Goal: Information Seeking & Learning: Check status

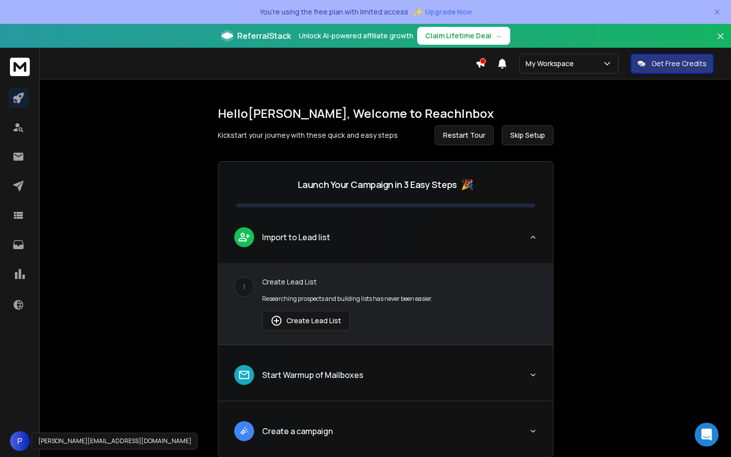
click at [18, 438] on span "P" at bounding box center [20, 441] width 20 height 20
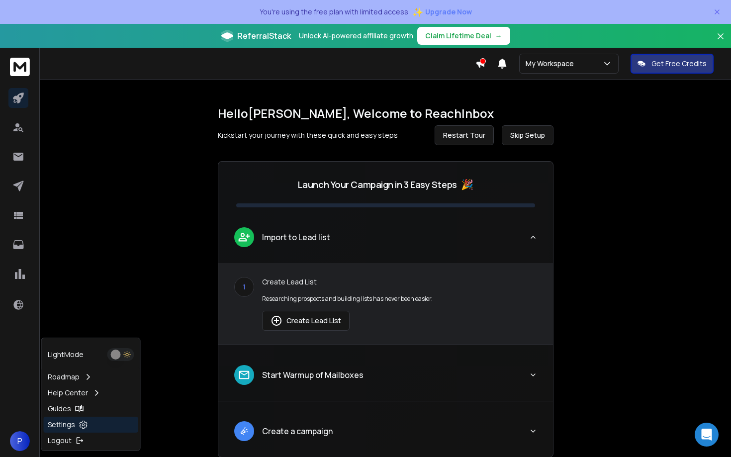
click at [57, 422] on p "Settings" at bounding box center [61, 425] width 27 height 10
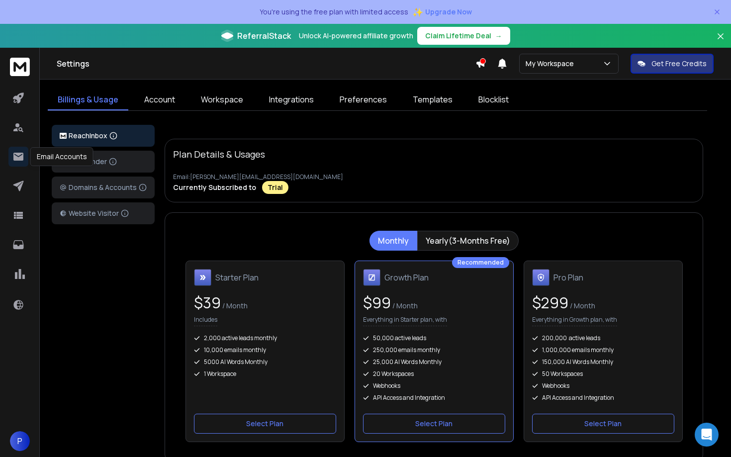
click at [16, 156] on icon at bounding box center [18, 157] width 10 height 8
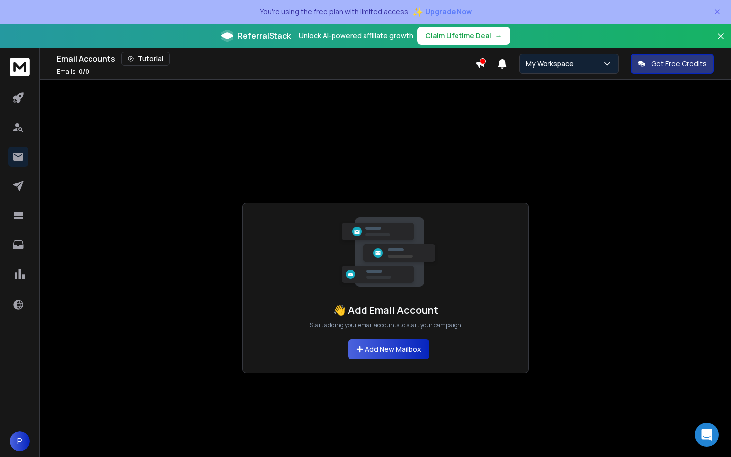
click at [549, 62] on p "My Workspace" at bounding box center [551, 64] width 52 height 10
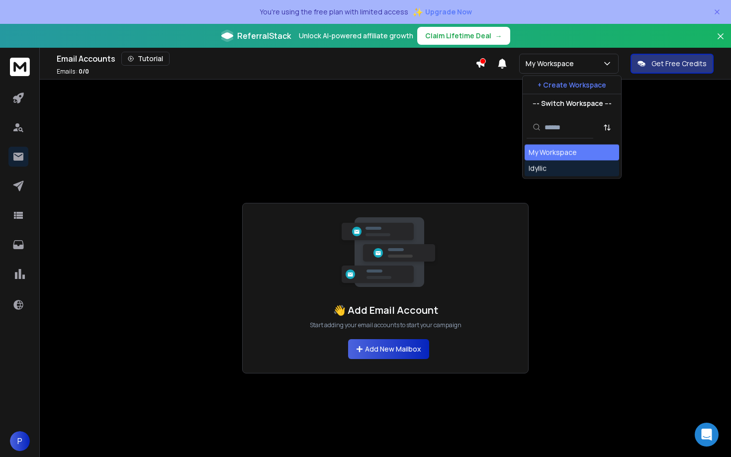
click at [543, 169] on div "Idyllic" at bounding box center [537, 169] width 18 height 10
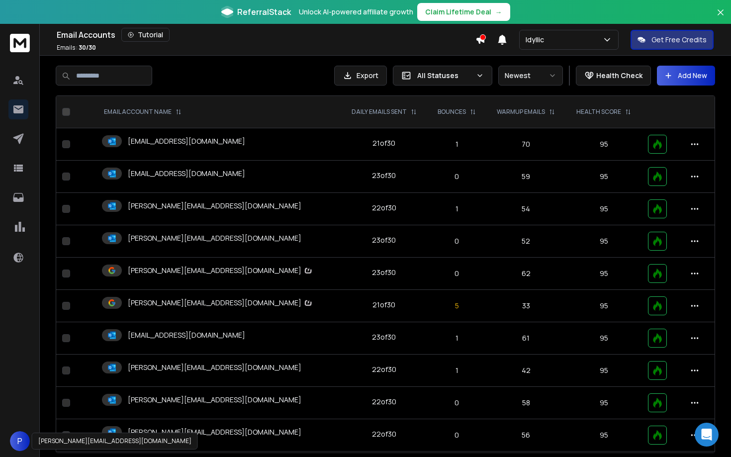
click at [27, 438] on span "P" at bounding box center [20, 441] width 20 height 20
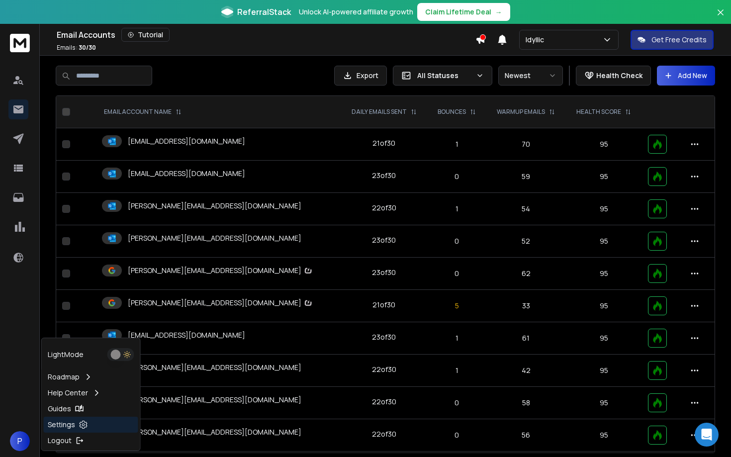
click at [83, 418] on div "Settings" at bounding box center [91, 425] width 94 height 16
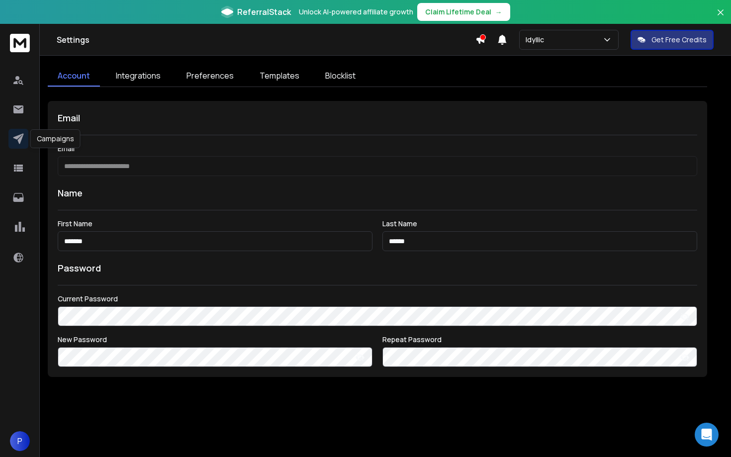
click at [13, 133] on icon at bounding box center [18, 139] width 12 height 12
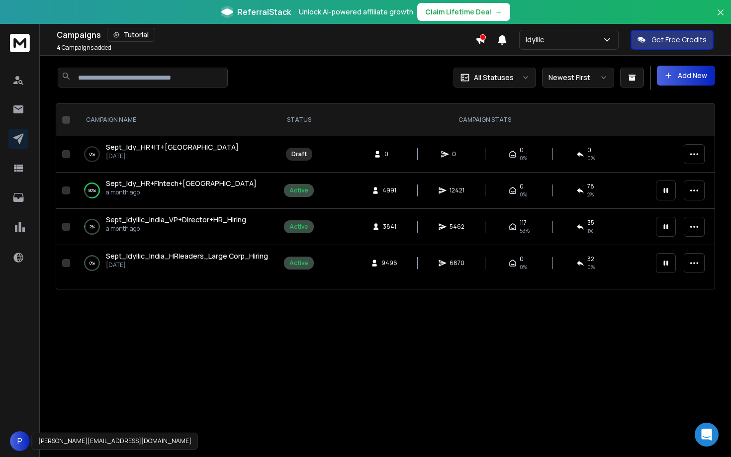
click at [20, 434] on span "P" at bounding box center [20, 441] width 20 height 20
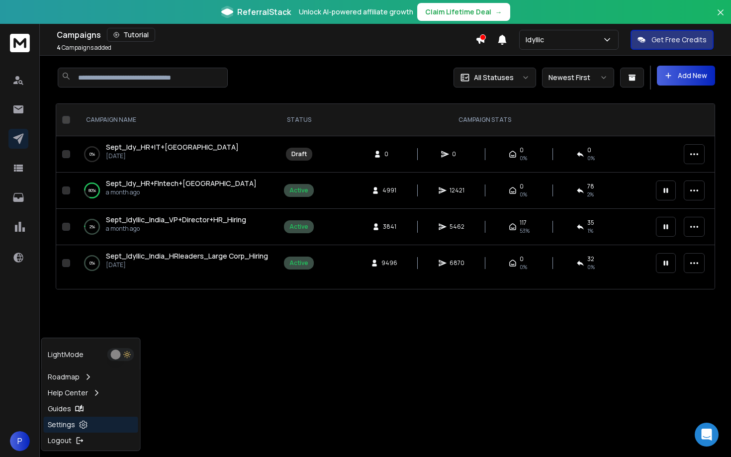
click at [50, 429] on p "Settings" at bounding box center [61, 425] width 27 height 10
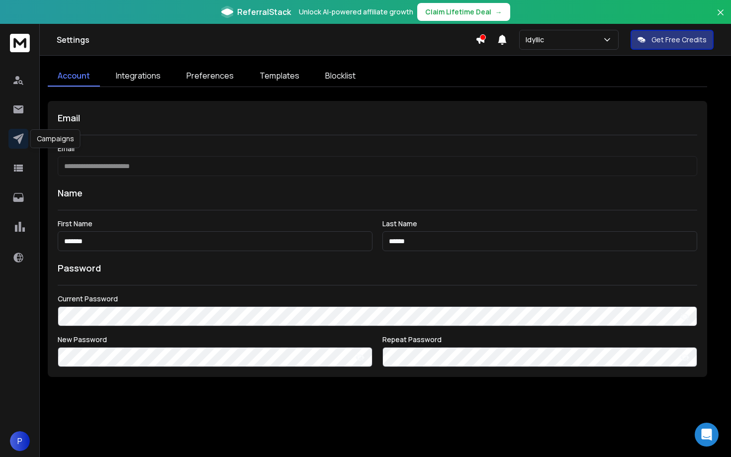
click at [9, 132] on link at bounding box center [18, 139] width 20 height 20
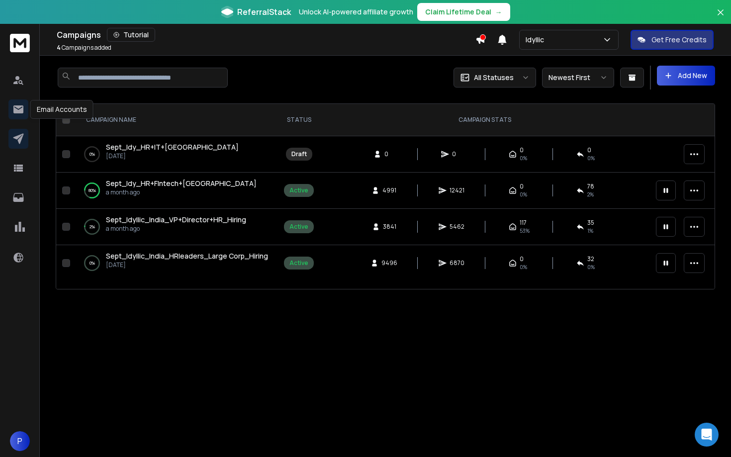
click at [19, 100] on link at bounding box center [18, 109] width 20 height 20
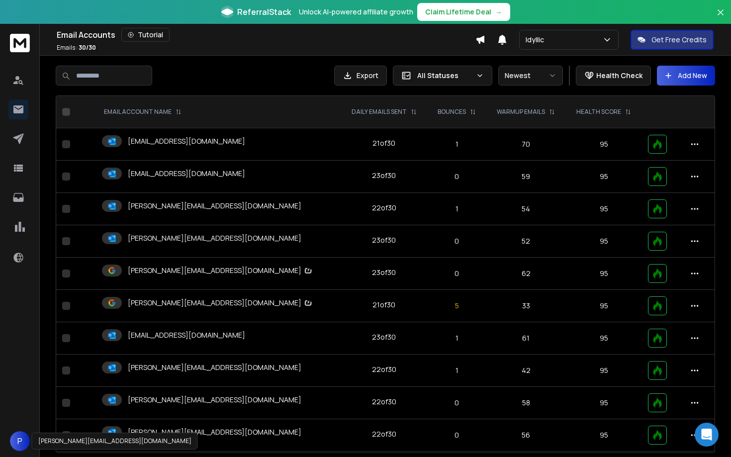
click at [20, 438] on span "P" at bounding box center [20, 441] width 20 height 20
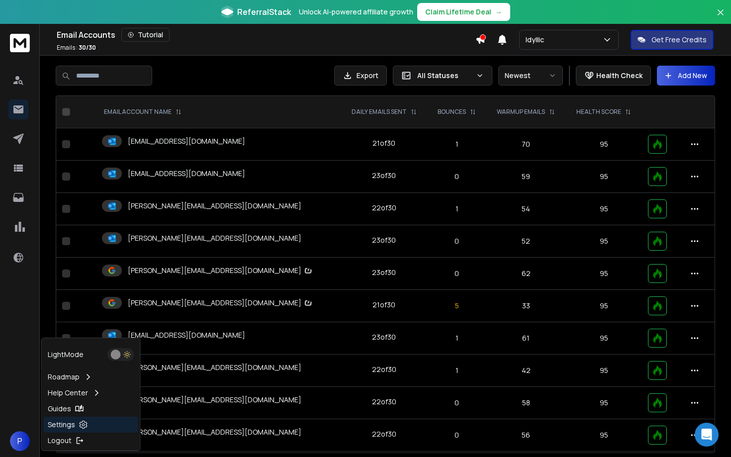
click at [88, 418] on div "Settings" at bounding box center [91, 425] width 94 height 16
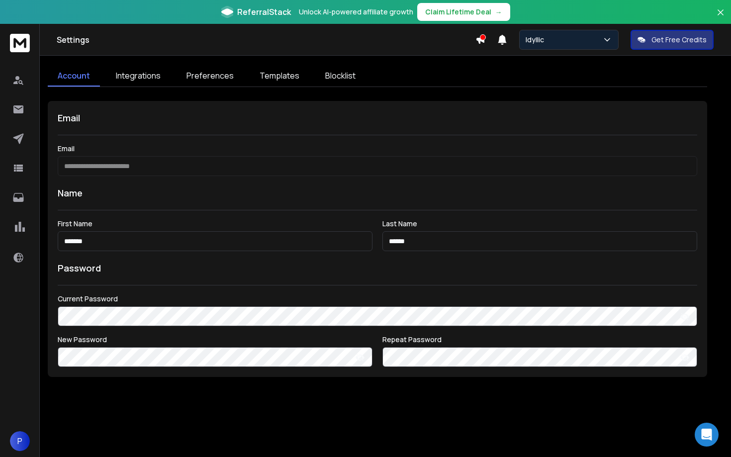
click at [540, 40] on p "Idyllic" at bounding box center [536, 40] width 22 height 10
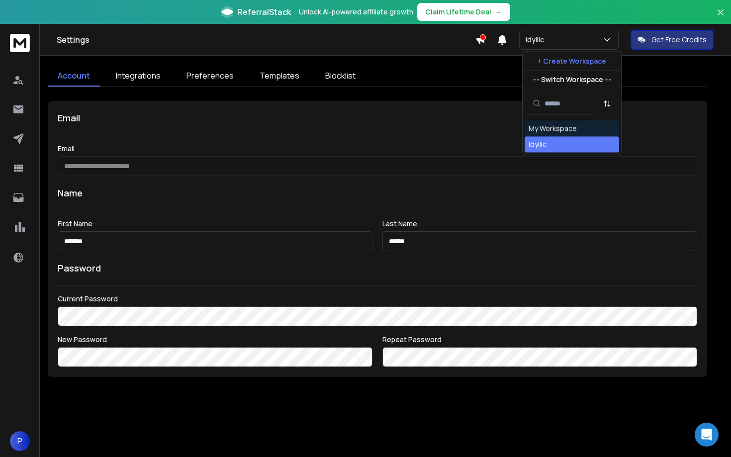
click at [545, 131] on div "My Workspace" at bounding box center [552, 129] width 48 height 10
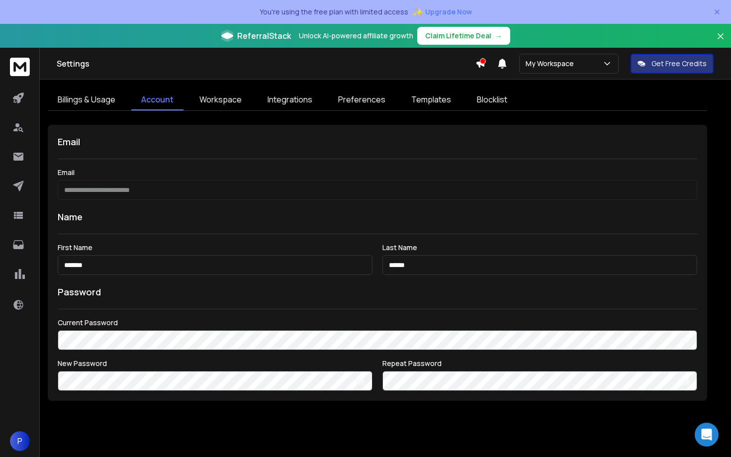
click at [83, 107] on link "Billings & Usage" at bounding box center [87, 99] width 78 height 21
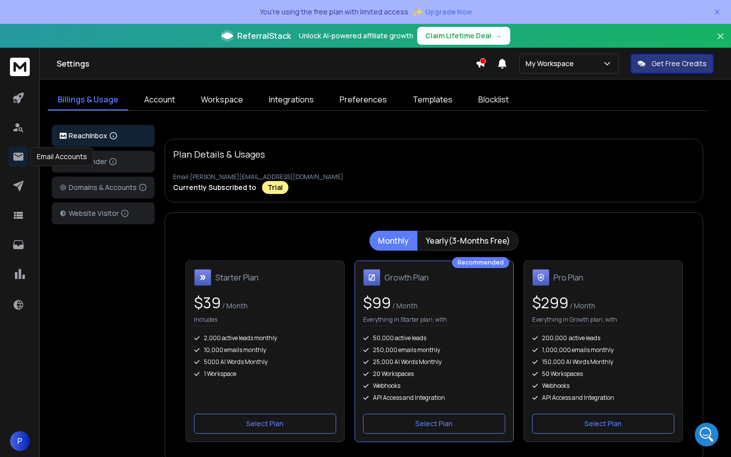
click at [13, 154] on icon at bounding box center [18, 157] width 10 height 8
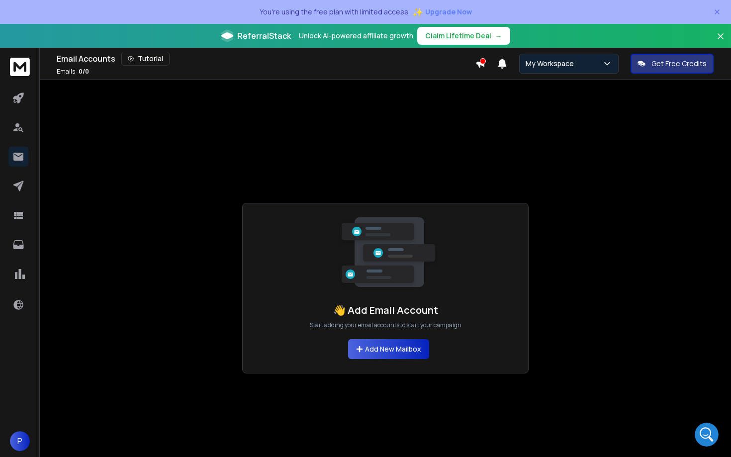
click at [539, 61] on p "My Workspace" at bounding box center [551, 64] width 52 height 10
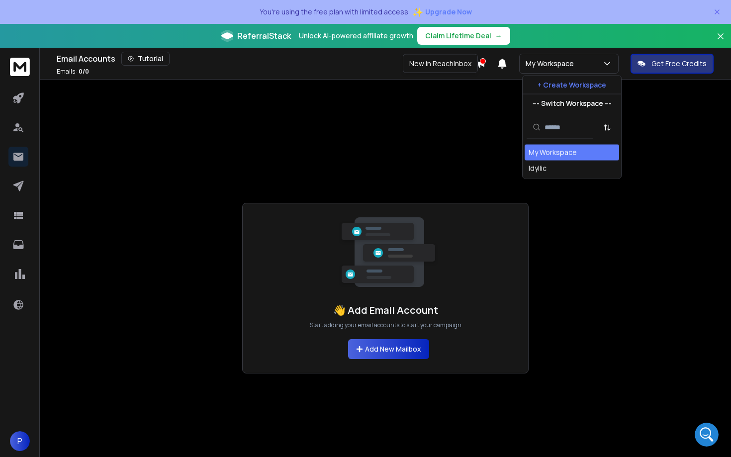
click at [417, 121] on div "👋 Add Email Account Start adding your email accounts to start your campaign Add…" at bounding box center [385, 287] width 659 height 397
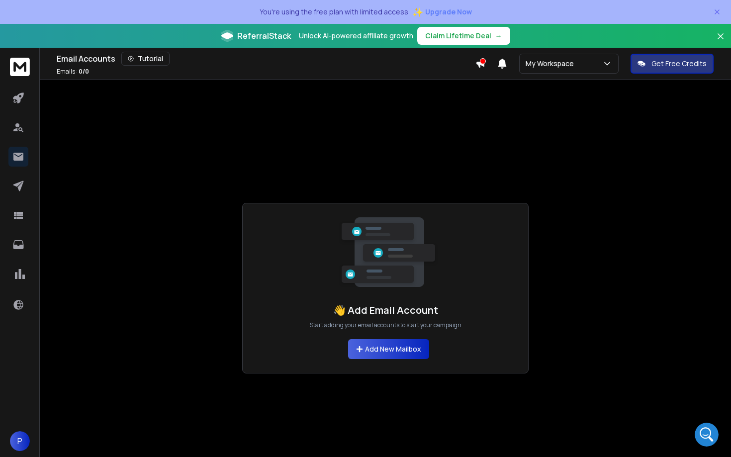
click at [720, 37] on icon "Close banner" at bounding box center [720, 36] width 9 height 9
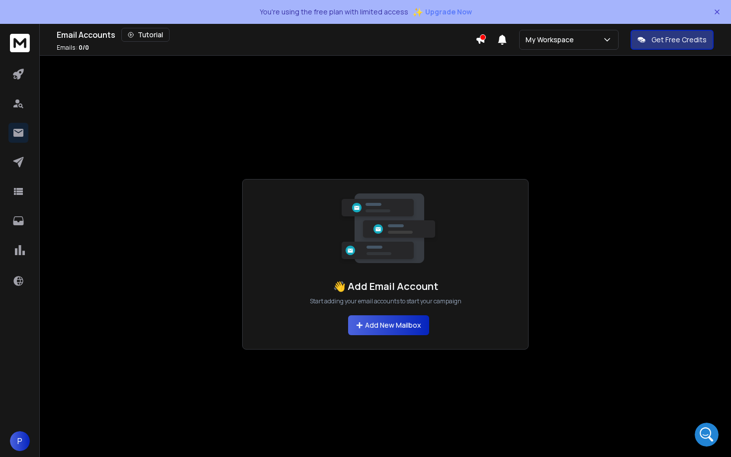
click at [720, 10] on icon "Close notification" at bounding box center [717, 12] width 8 height 8
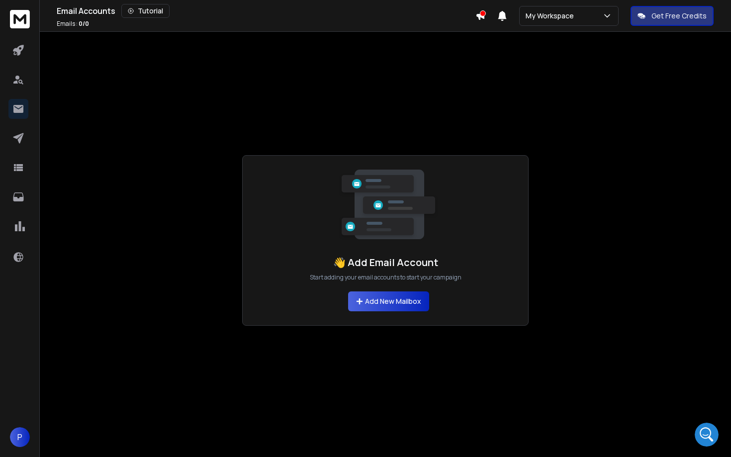
click at [425, 182] on icon at bounding box center [388, 205] width 99 height 70
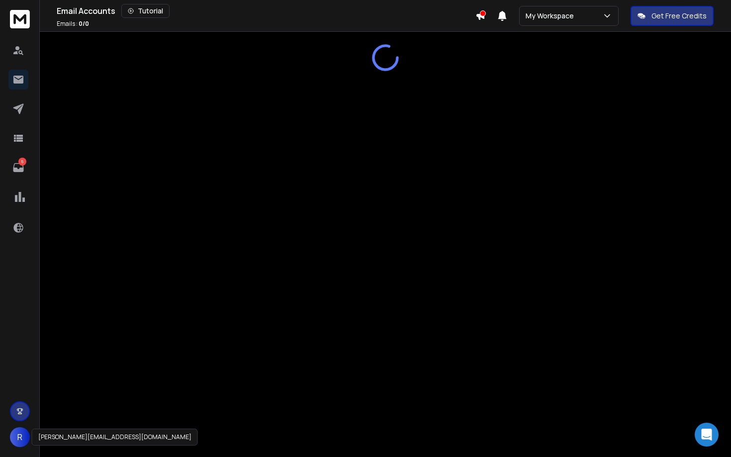
click at [21, 436] on span "R" at bounding box center [20, 437] width 20 height 20
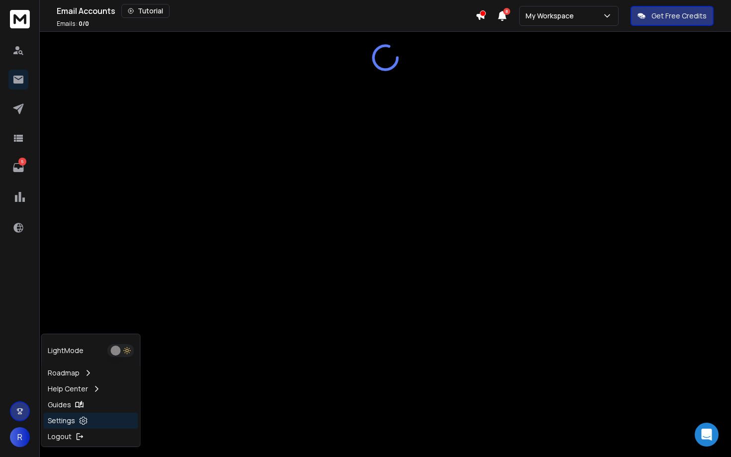
click at [54, 423] on p "Settings" at bounding box center [61, 421] width 27 height 10
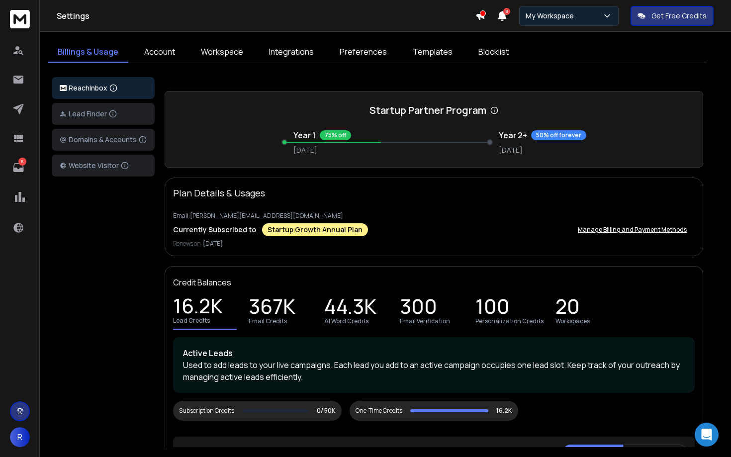
click at [580, 11] on div "My Workspace" at bounding box center [568, 16] width 87 height 10
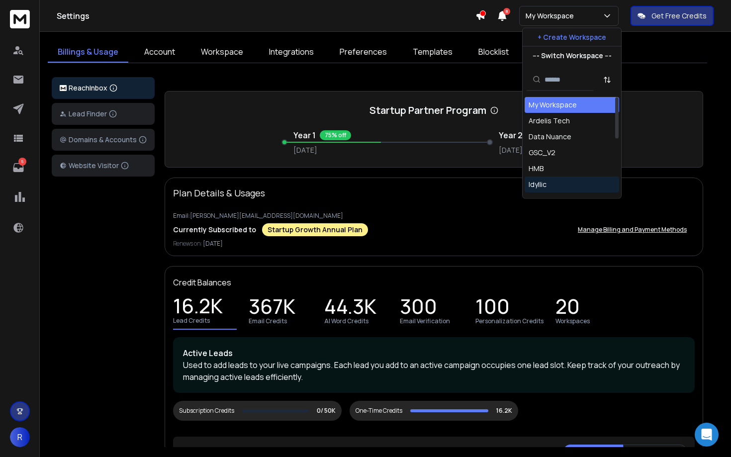
click at [538, 182] on div "Idyllic" at bounding box center [537, 184] width 18 height 10
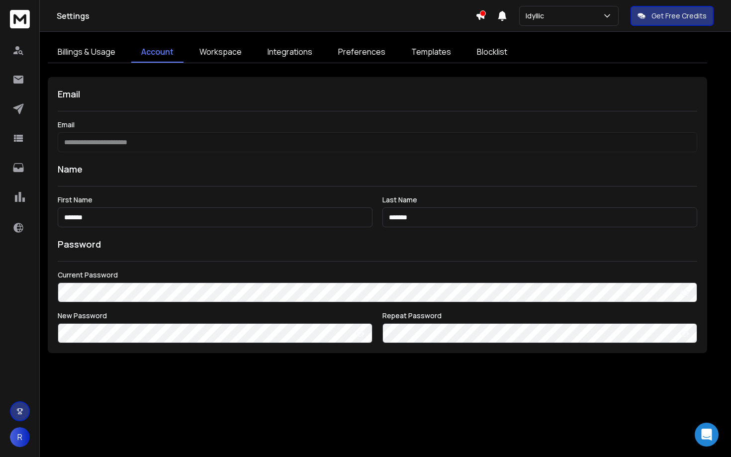
click at [91, 51] on link "Billings & Usage" at bounding box center [87, 52] width 78 height 21
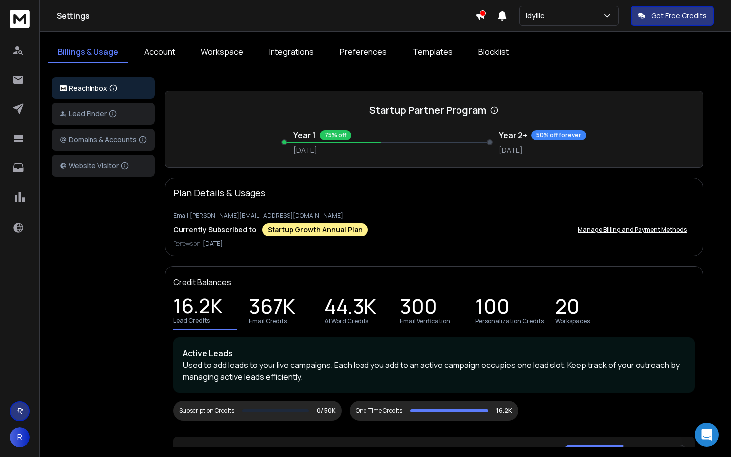
click at [214, 54] on link "Workspace" at bounding box center [222, 52] width 62 height 21
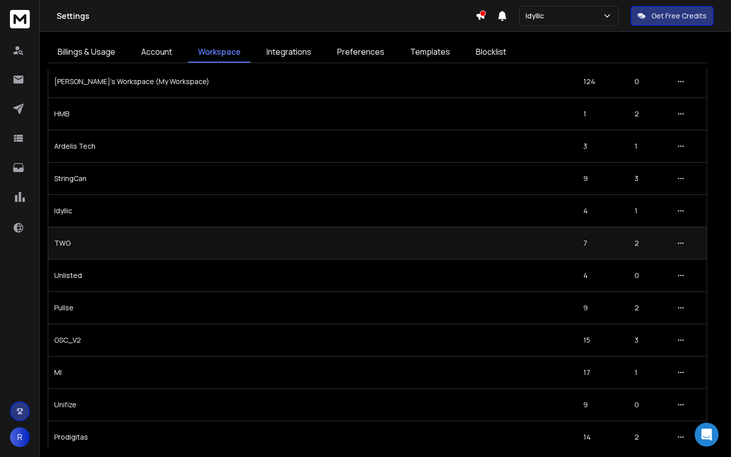
scroll to position [67, 0]
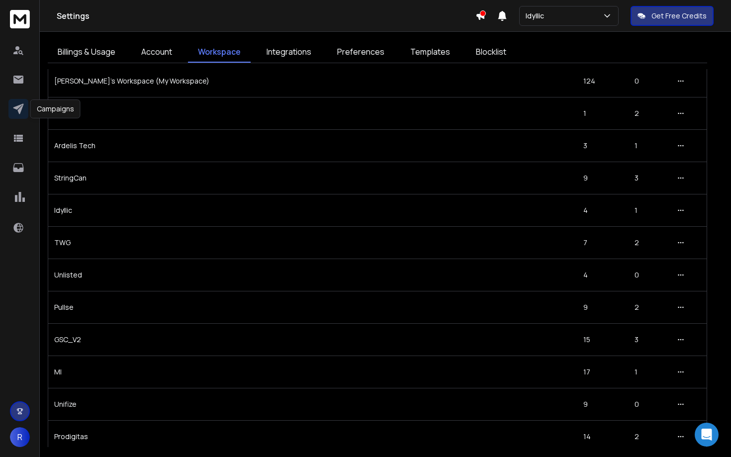
click at [17, 99] on link at bounding box center [18, 109] width 20 height 20
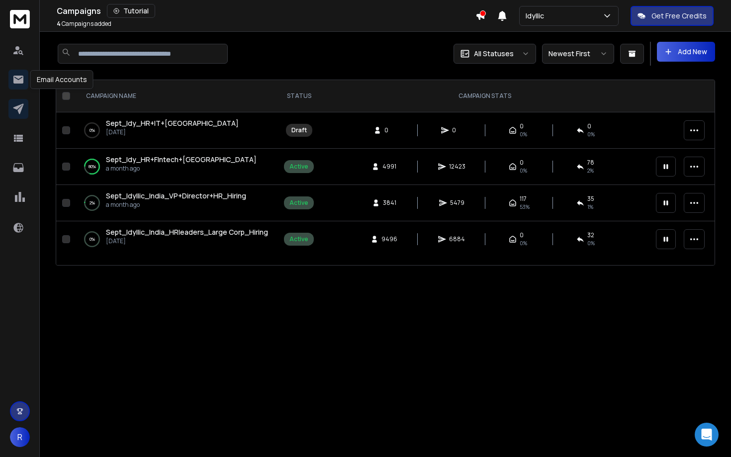
click at [25, 73] on link at bounding box center [18, 80] width 20 height 20
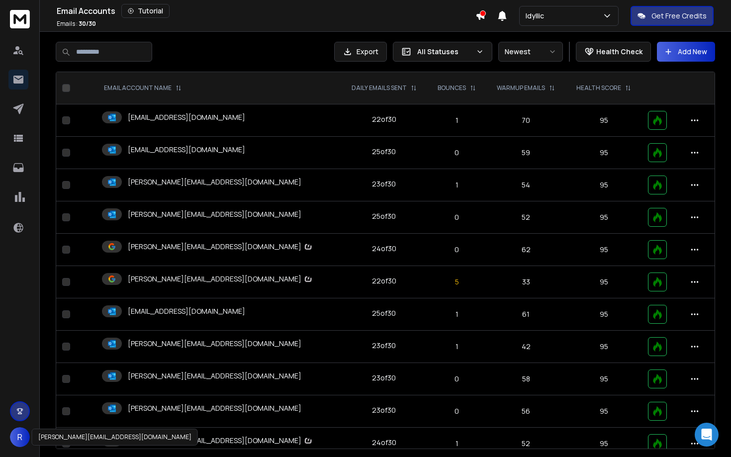
click at [18, 438] on span "R" at bounding box center [20, 437] width 20 height 20
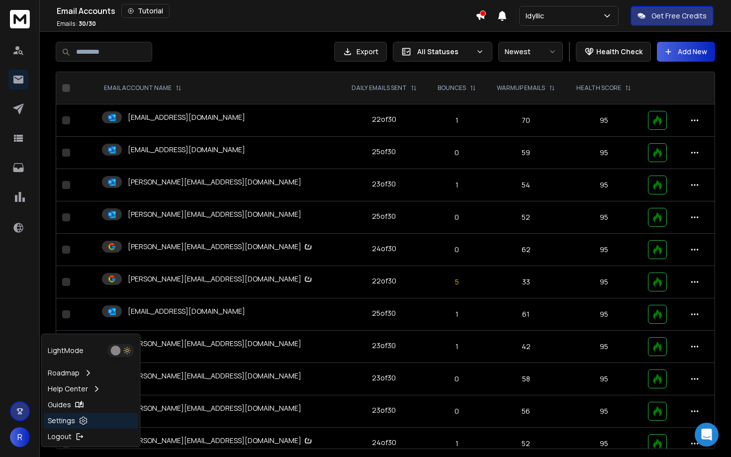
click at [69, 420] on p "Settings" at bounding box center [61, 421] width 27 height 10
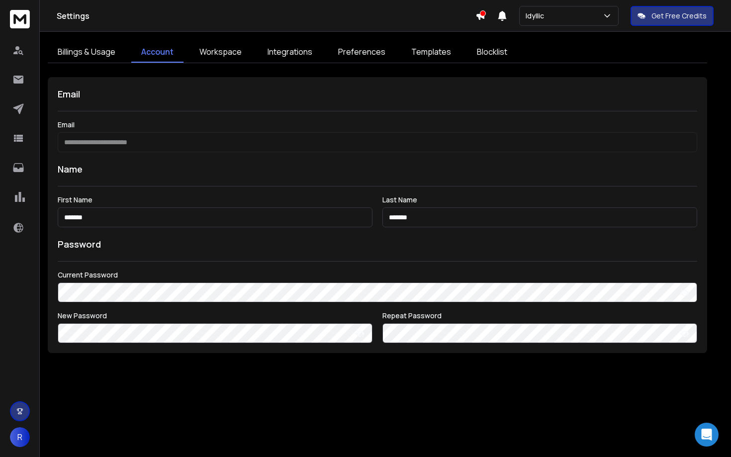
click at [236, 47] on link "Workspace" at bounding box center [220, 52] width 62 height 21
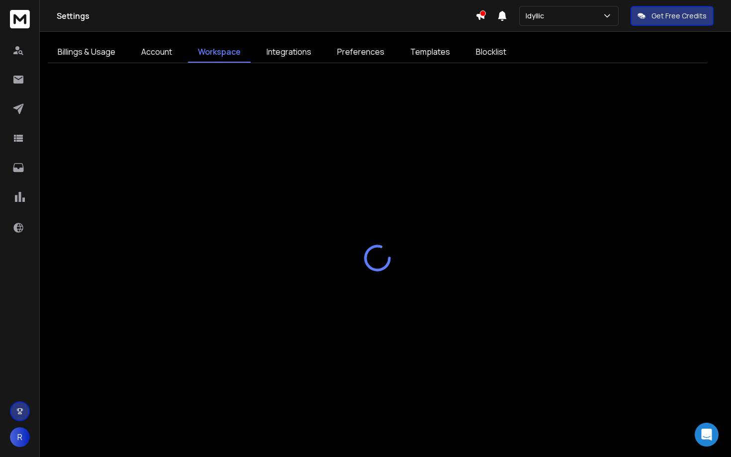
click at [102, 58] on link "Billings & Usage" at bounding box center [87, 52] width 78 height 21
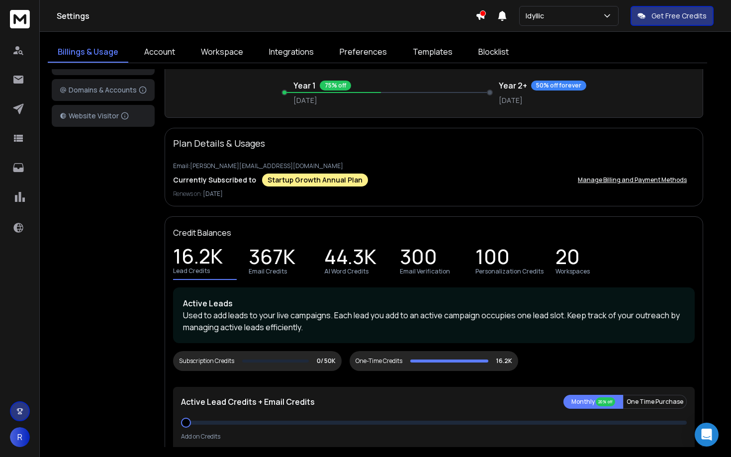
scroll to position [110, 0]
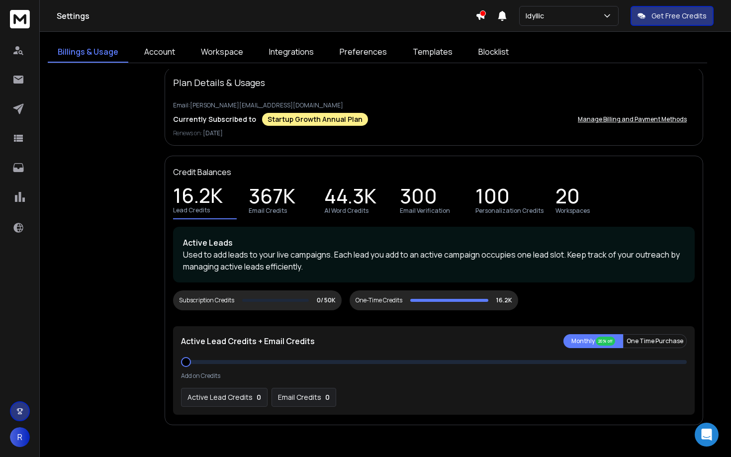
click at [282, 177] on div "Credit Balances" at bounding box center [433, 172] width 521 height 12
click at [276, 191] on p "367K" at bounding box center [272, 198] width 47 height 14
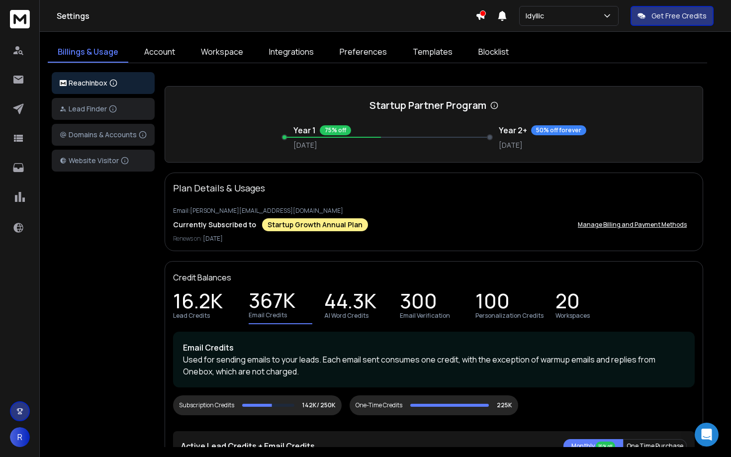
scroll to position [0, 0]
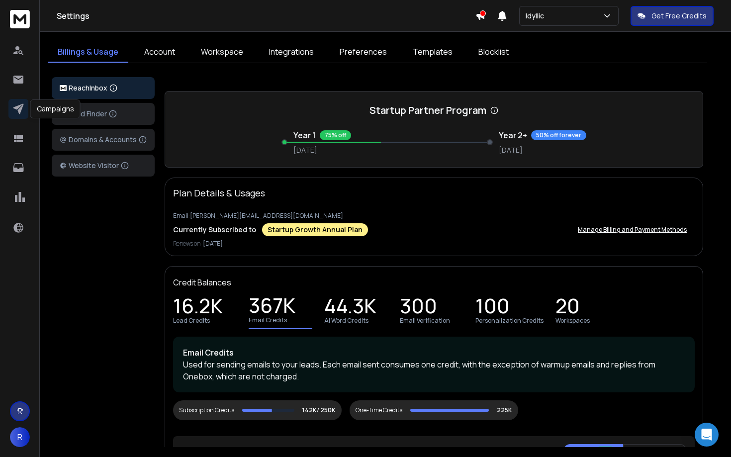
click at [17, 109] on icon at bounding box center [18, 109] width 12 height 12
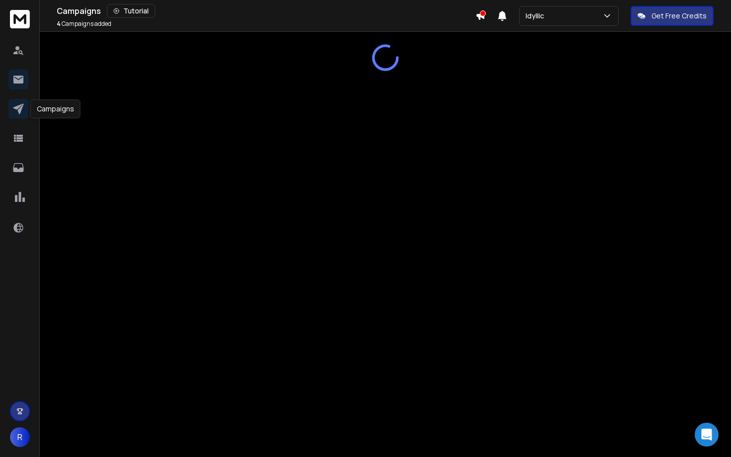
click at [9, 84] on link at bounding box center [18, 80] width 20 height 20
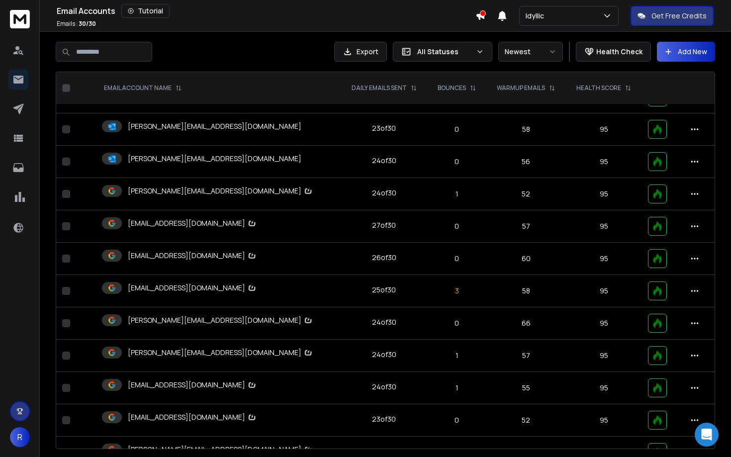
scroll to position [633, 0]
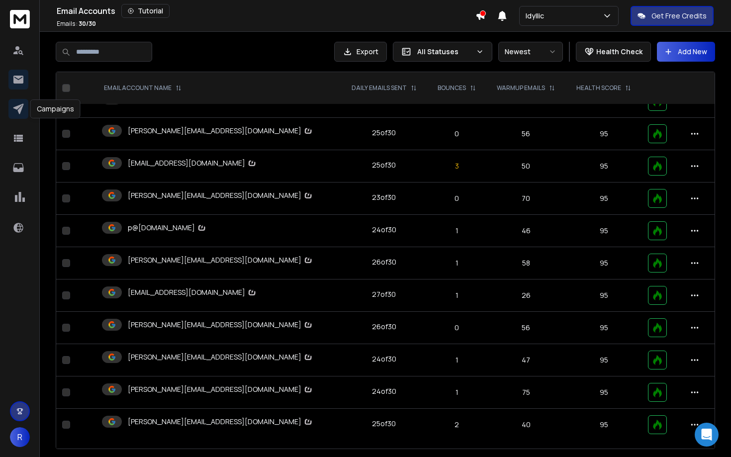
click at [26, 115] on link at bounding box center [18, 109] width 20 height 20
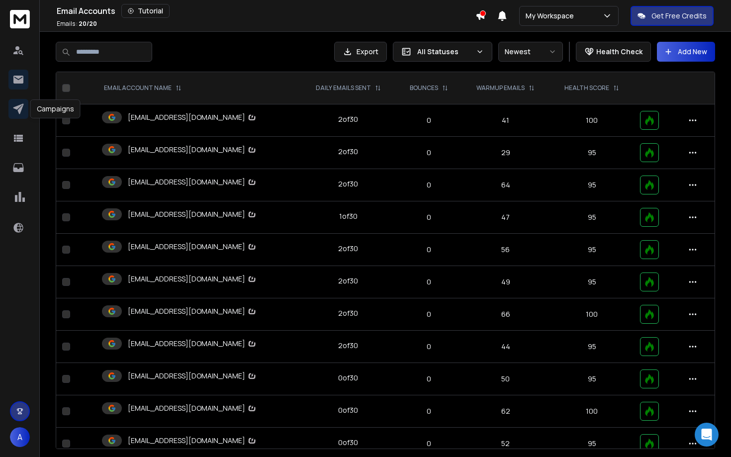
click at [19, 111] on icon at bounding box center [18, 109] width 10 height 10
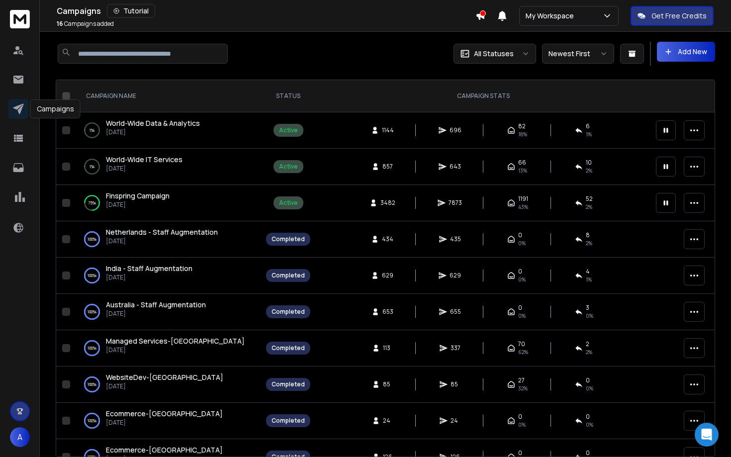
click at [135, 133] on p "[DATE]" at bounding box center [153, 132] width 94 height 8
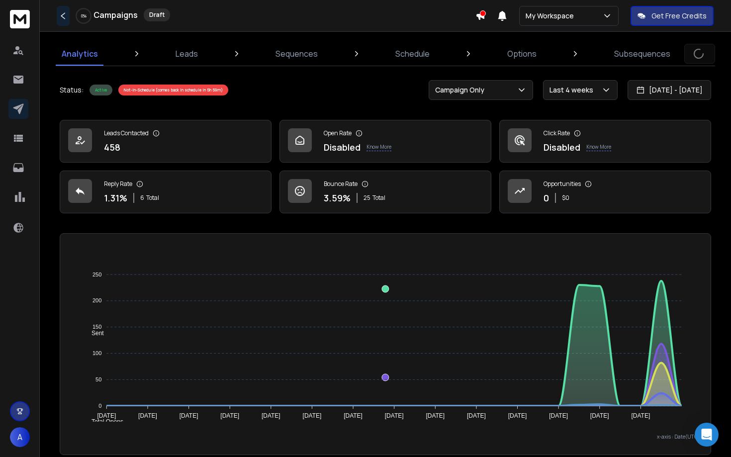
click at [64, 21] on button at bounding box center [63, 16] width 13 height 20
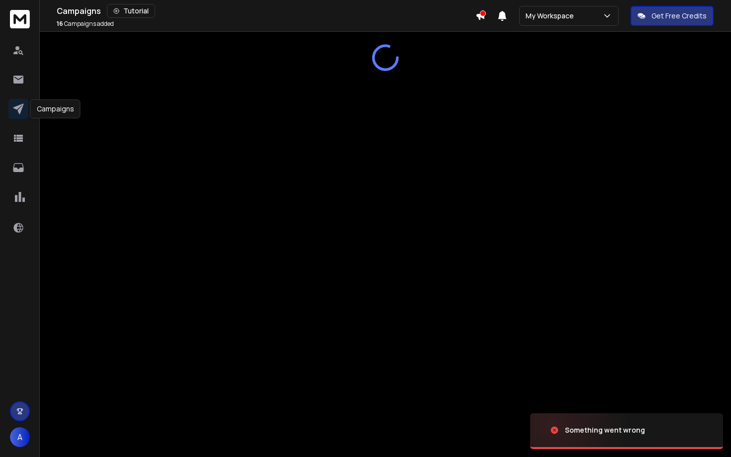
click at [20, 107] on icon at bounding box center [18, 109] width 12 height 12
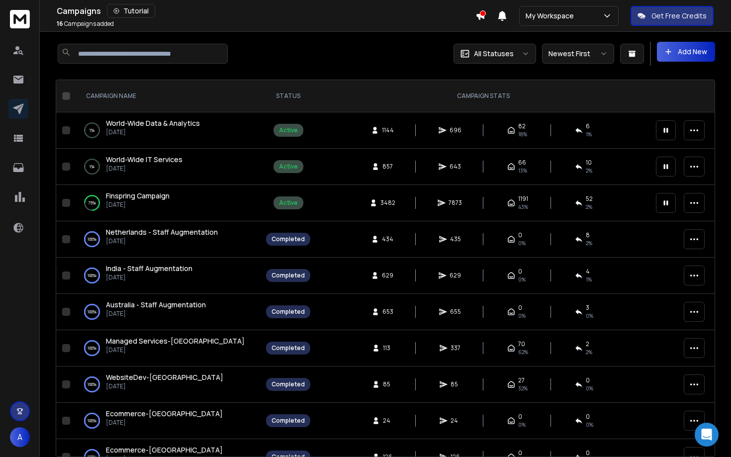
click at [150, 159] on span "World-Wide IT Services" at bounding box center [144, 159] width 77 height 9
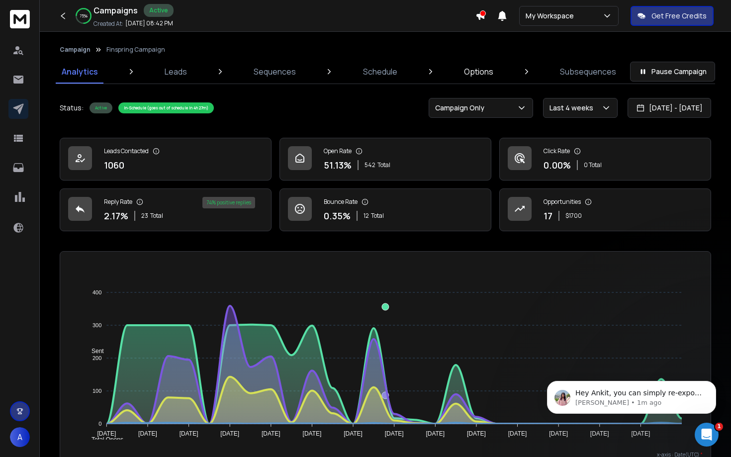
click at [472, 75] on p "Options" at bounding box center [478, 72] width 29 height 12
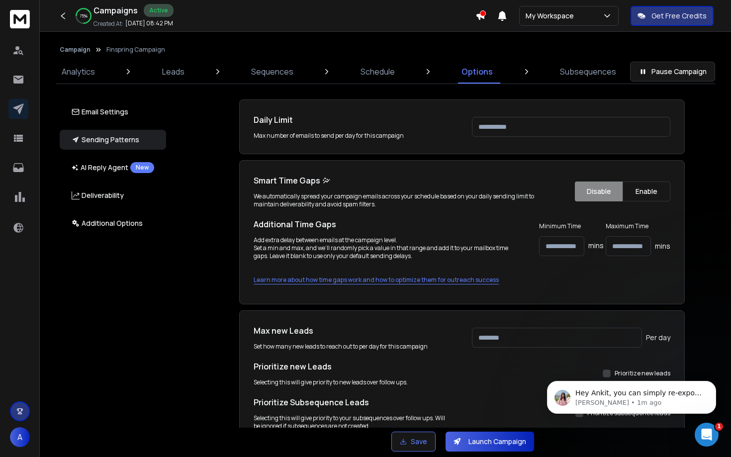
scroll to position [457, 0]
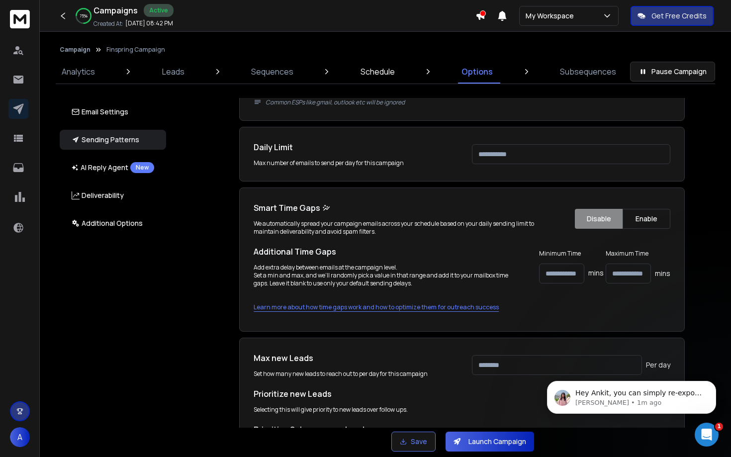
click at [375, 71] on p "Schedule" at bounding box center [377, 72] width 34 height 12
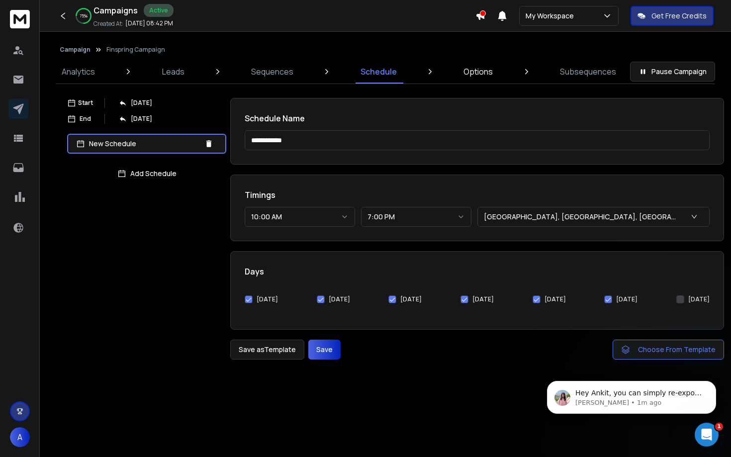
click at [489, 65] on link "Options" at bounding box center [477, 72] width 41 height 24
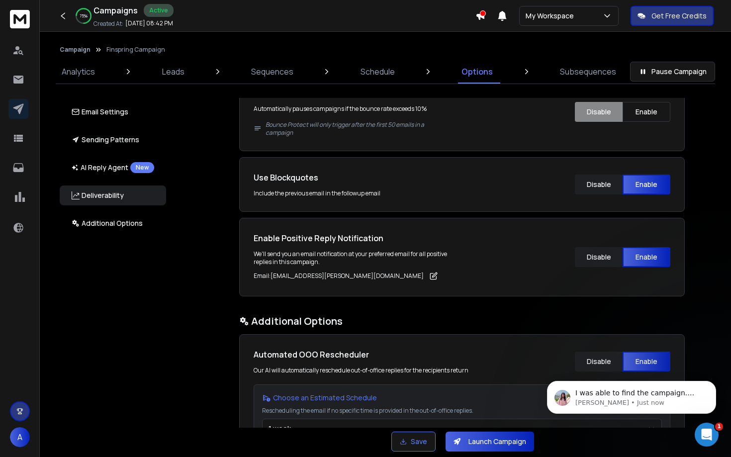
scroll to position [1477, 0]
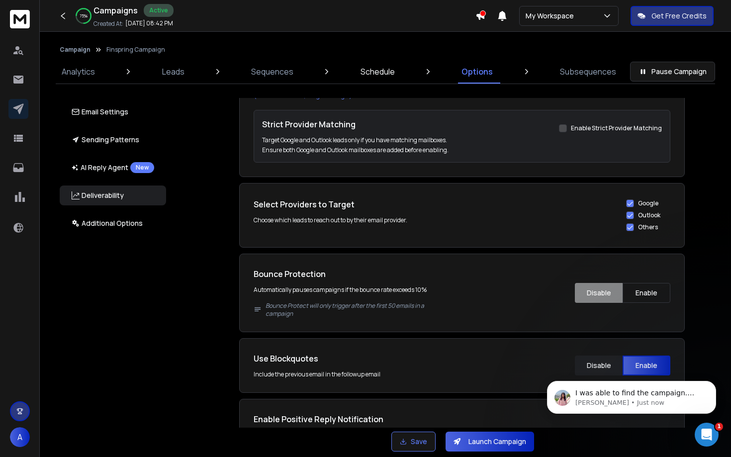
click at [391, 65] on link "Schedule" at bounding box center [377, 72] width 46 height 24
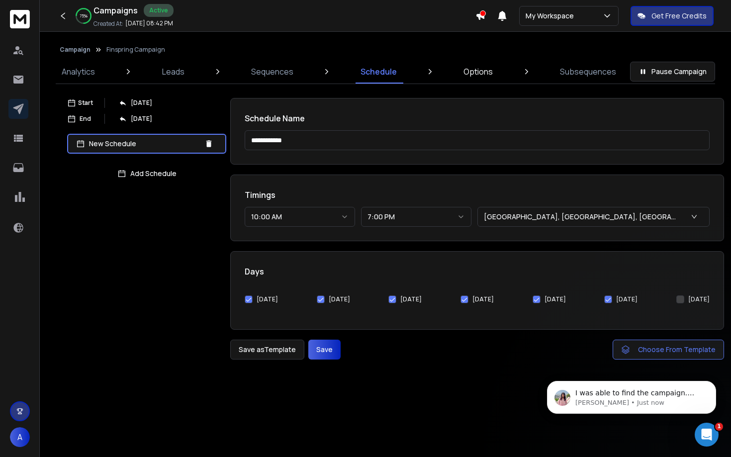
click at [486, 76] on p "Options" at bounding box center [477, 72] width 29 height 12
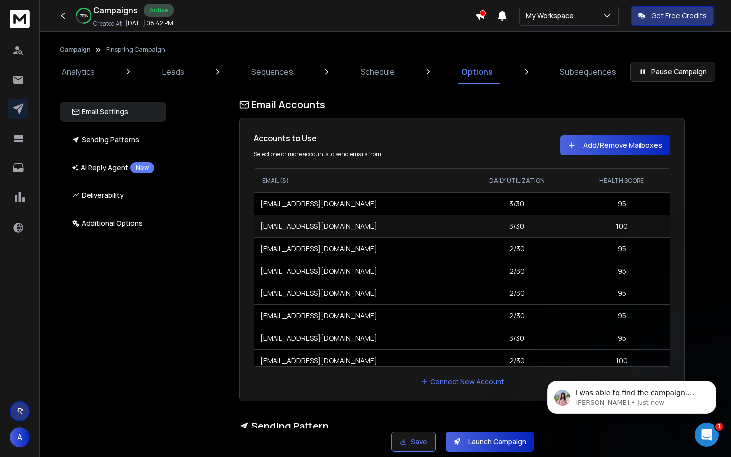
click at [310, 221] on p "ankit@finspring.in" at bounding box center [318, 226] width 117 height 10
copy p "ankit@finspring.in"
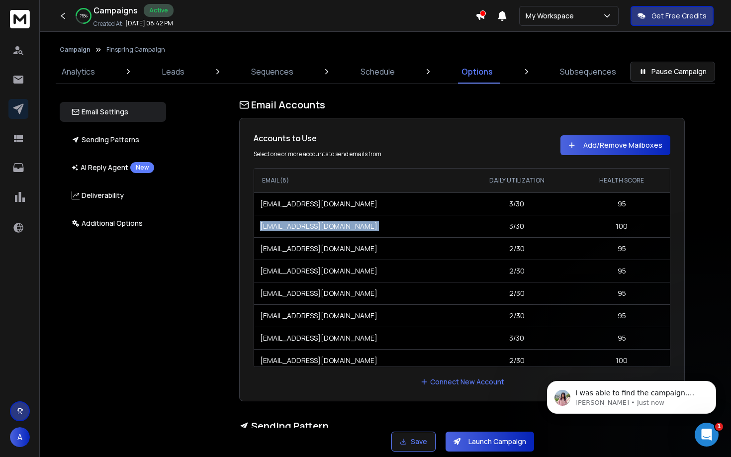
click at [26, 90] on div at bounding box center [19, 81] width 23 height 23
click at [15, 71] on link at bounding box center [18, 80] width 20 height 20
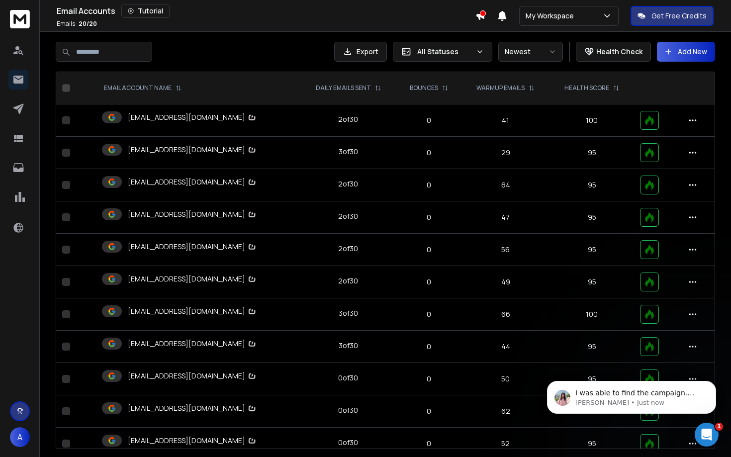
click at [109, 56] on input at bounding box center [104, 52] width 96 height 20
paste input "**********"
type input "**********"
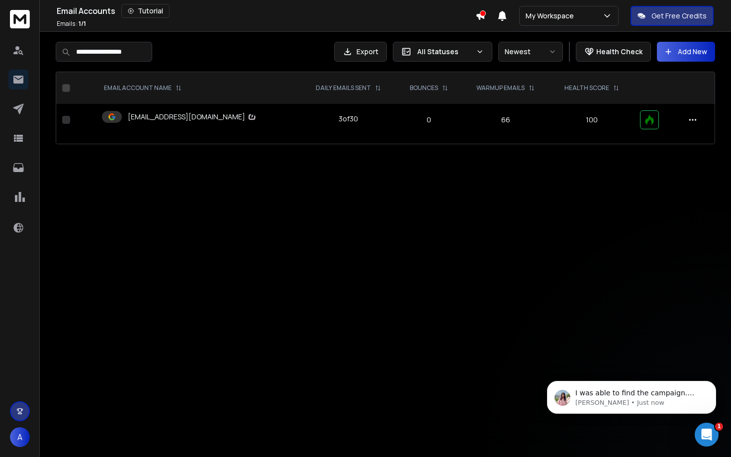
click at [357, 137] on caption at bounding box center [385, 140] width 658 height 8
click at [413, 117] on p "0" at bounding box center [429, 120] width 53 height 10
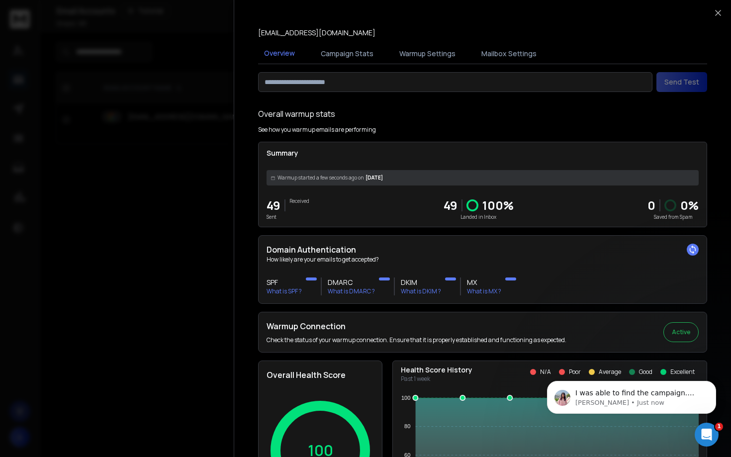
click at [422, 48] on button "Warmup Settings" at bounding box center [427, 54] width 68 height 22
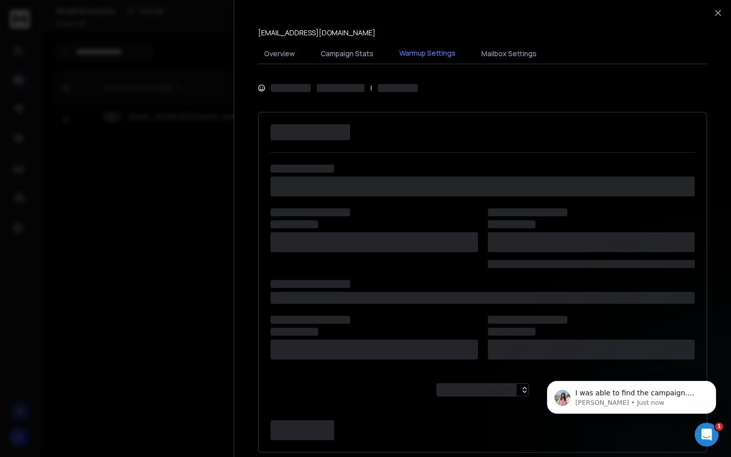
click at [491, 58] on button "Mailbox Settings" at bounding box center [508, 54] width 67 height 22
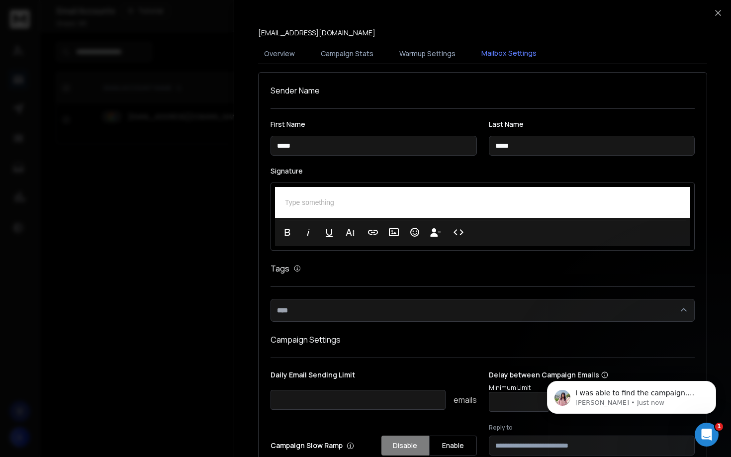
click at [88, 244] on div at bounding box center [365, 228] width 731 height 457
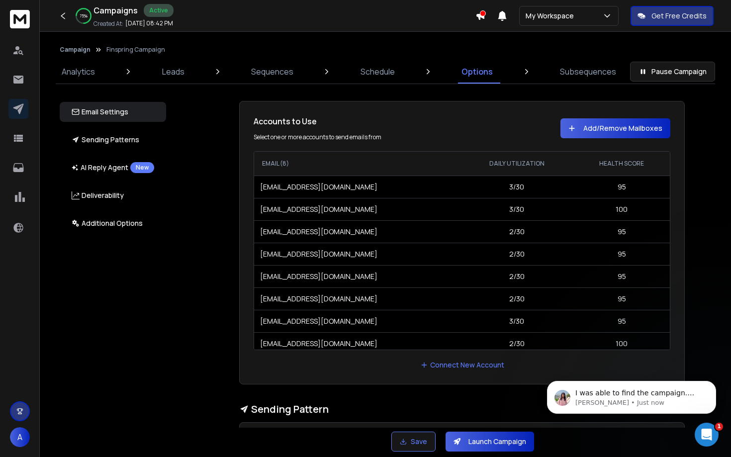
scroll to position [27, 0]
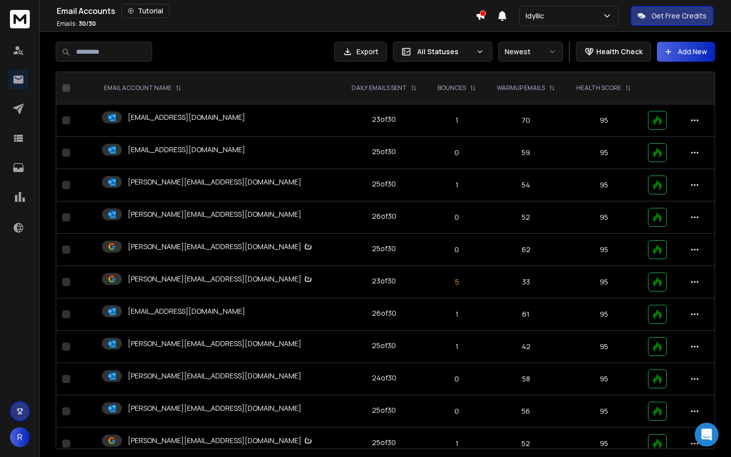
click at [21, 121] on div at bounding box center [19, 110] width 23 height 23
click at [19, 111] on icon at bounding box center [18, 109] width 10 height 10
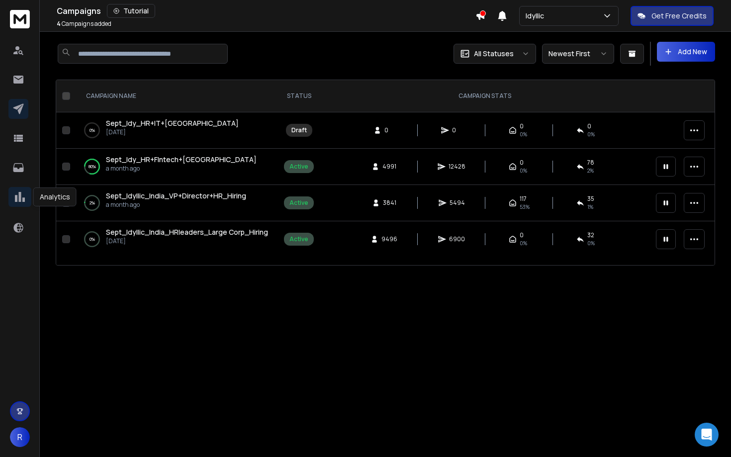
click at [17, 202] on icon at bounding box center [19, 196] width 15 height 15
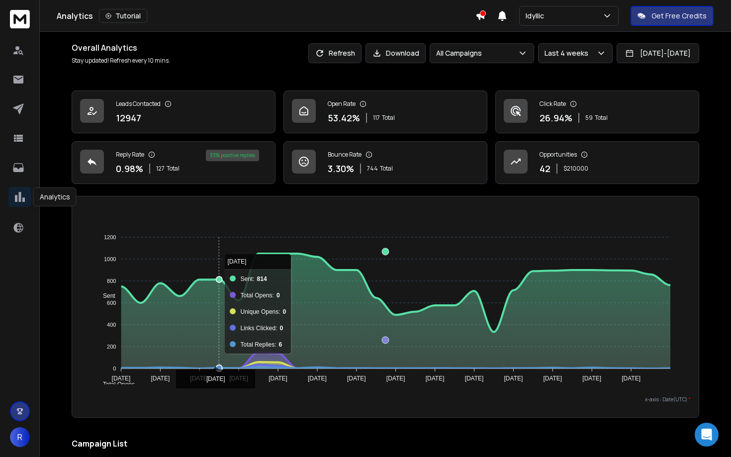
scroll to position [184, 0]
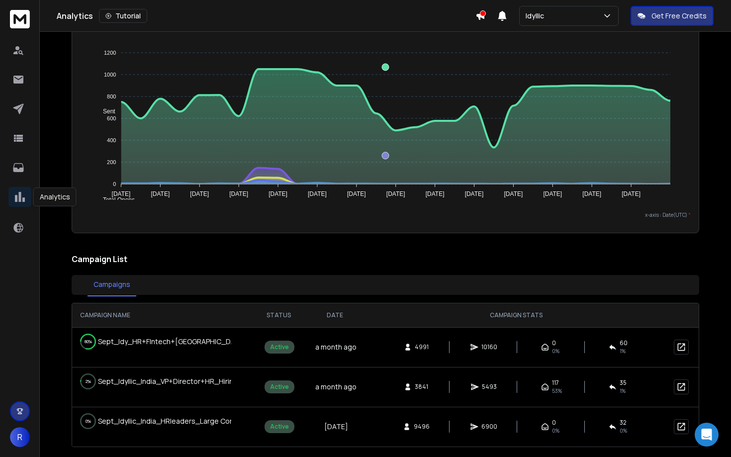
click at [684, 344] on icon at bounding box center [680, 347] width 7 height 7
click at [680, 382] on icon at bounding box center [681, 387] width 10 height 10
click at [682, 427] on icon at bounding box center [681, 427] width 10 height 10
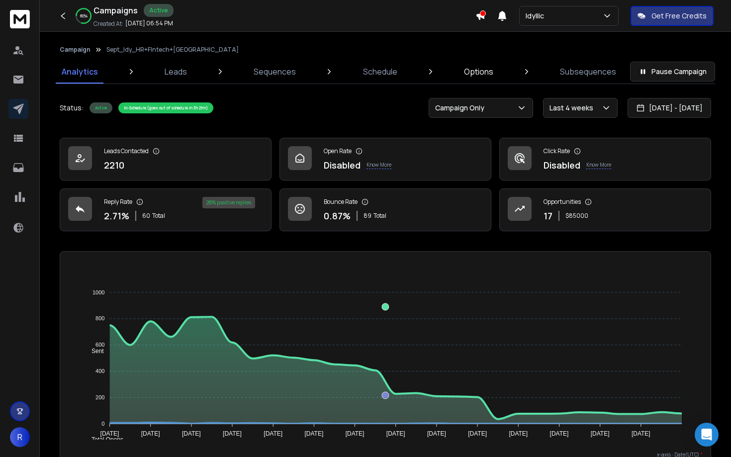
click at [481, 70] on p "Options" at bounding box center [478, 72] width 29 height 12
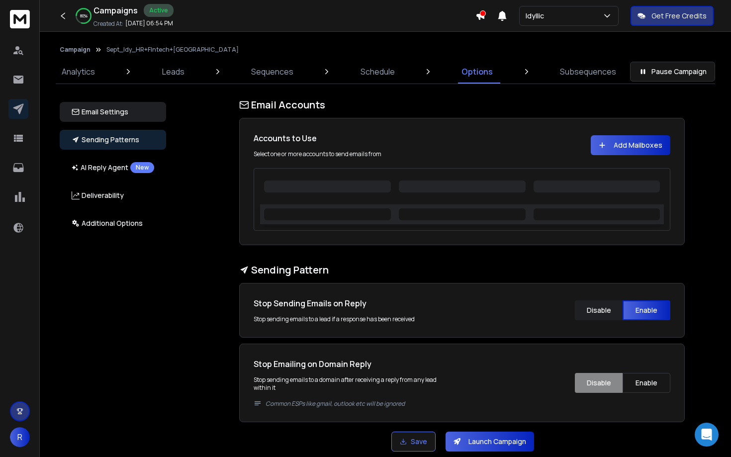
click at [122, 133] on button "Sending Patterns" at bounding box center [113, 140] width 106 height 20
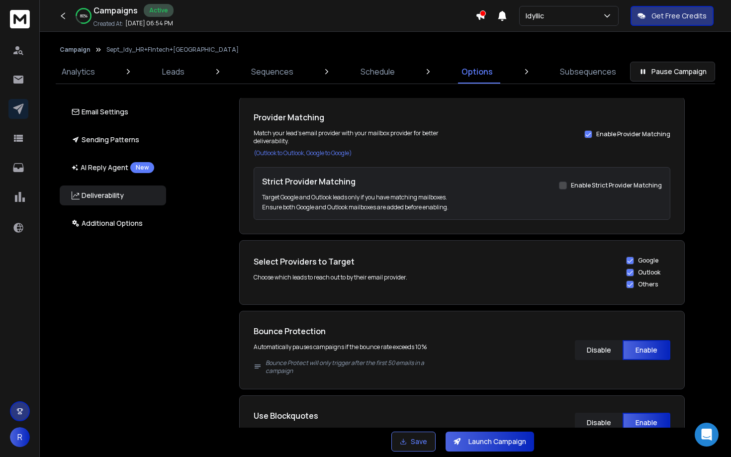
scroll to position [1342, 0]
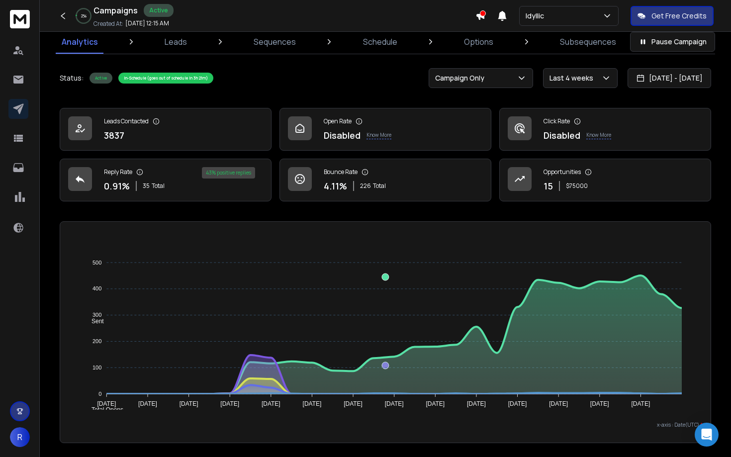
scroll to position [39, 0]
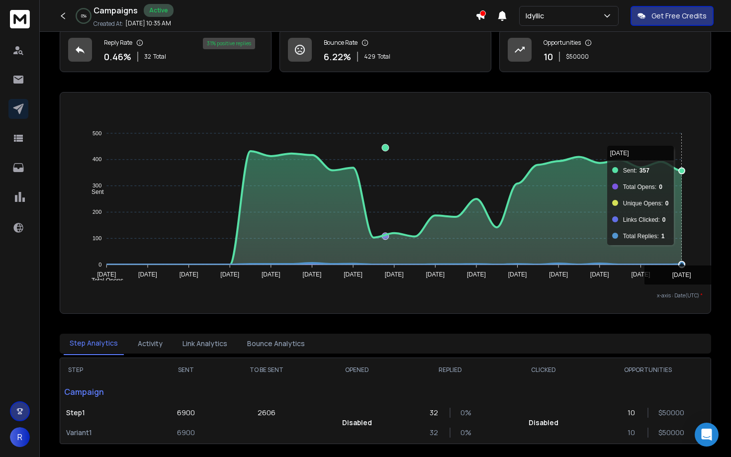
scroll to position [164, 0]
